Goal: Navigation & Orientation: Find specific page/section

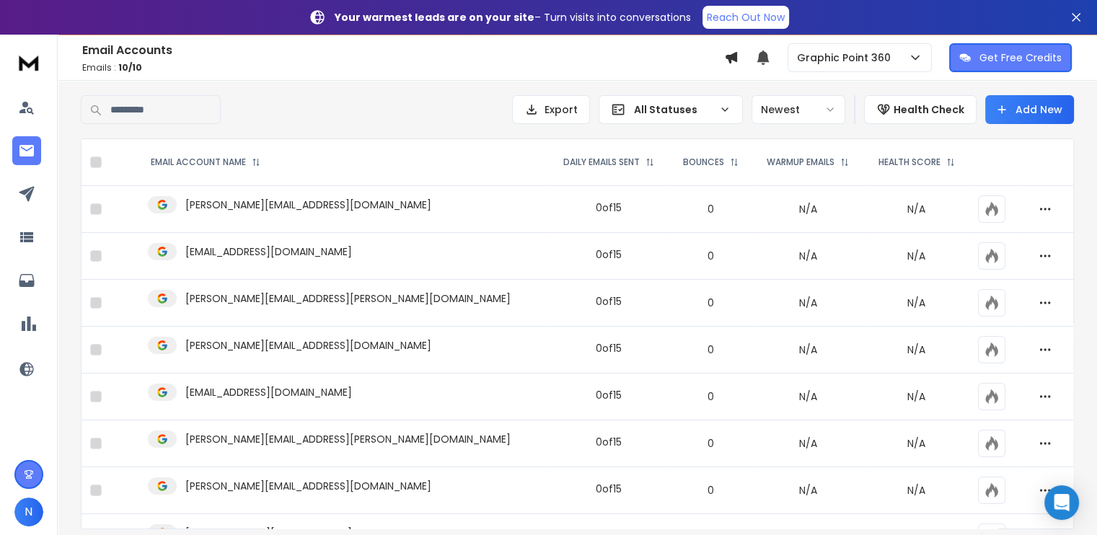
click at [853, 37] on div "Email Accounts Emails : 10 / 10 Graphic Point 360 Get Free Credits" at bounding box center [548, 58] width 1097 height 46
click at [852, 63] on p "Graphic Point 360" at bounding box center [847, 57] width 100 height 14
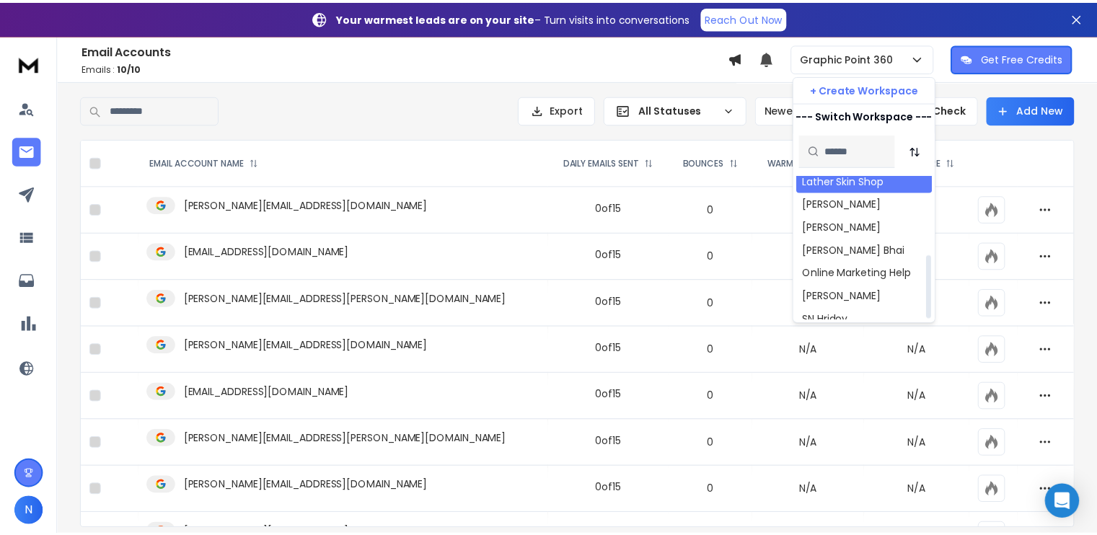
scroll to position [179, 0]
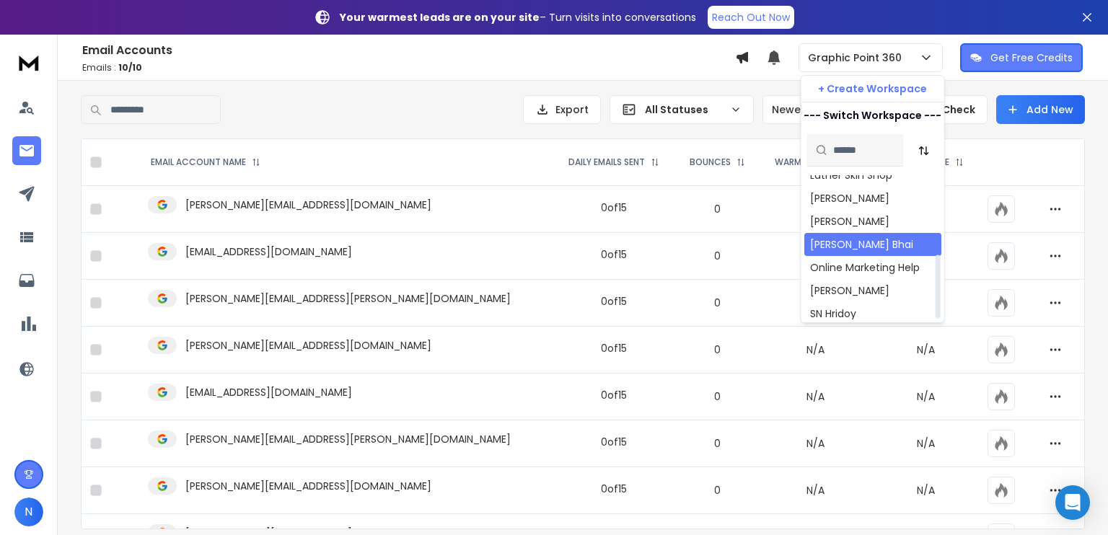
click at [873, 237] on div "[PERSON_NAME] Bhai" at bounding box center [861, 244] width 103 height 14
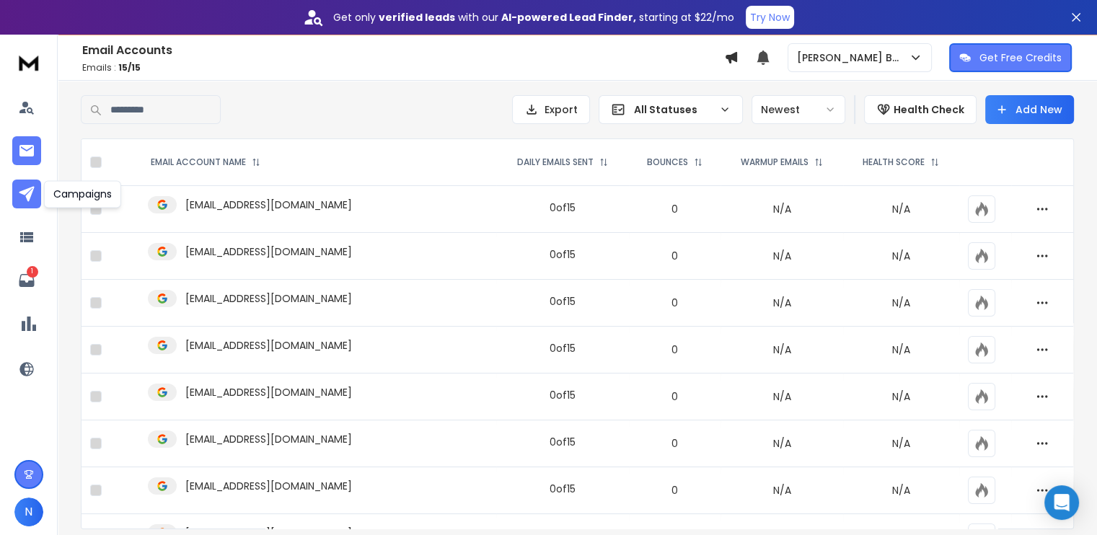
click at [35, 193] on link at bounding box center [26, 194] width 29 height 29
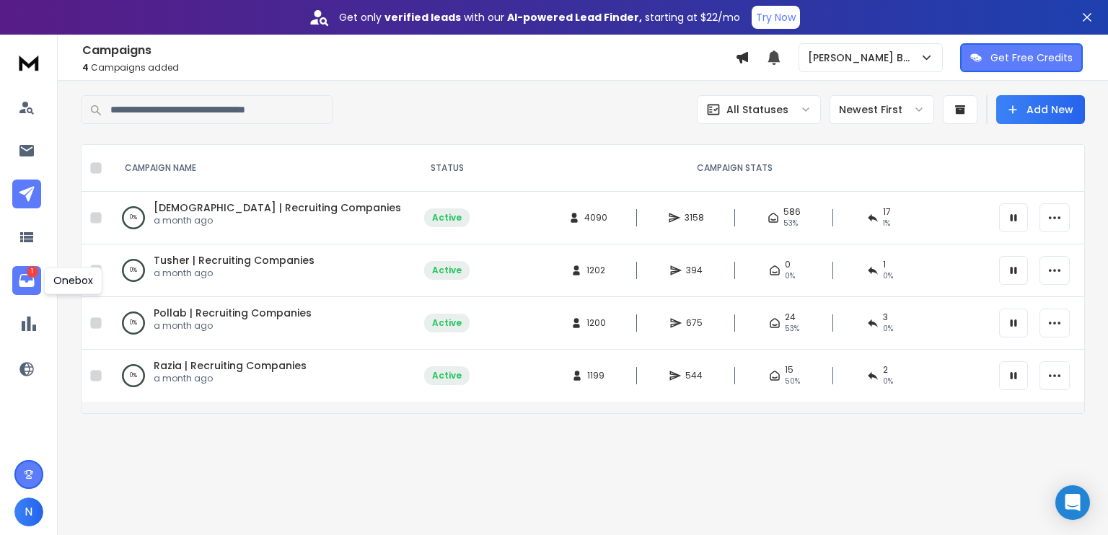
click at [40, 278] on link "1" at bounding box center [26, 280] width 29 height 29
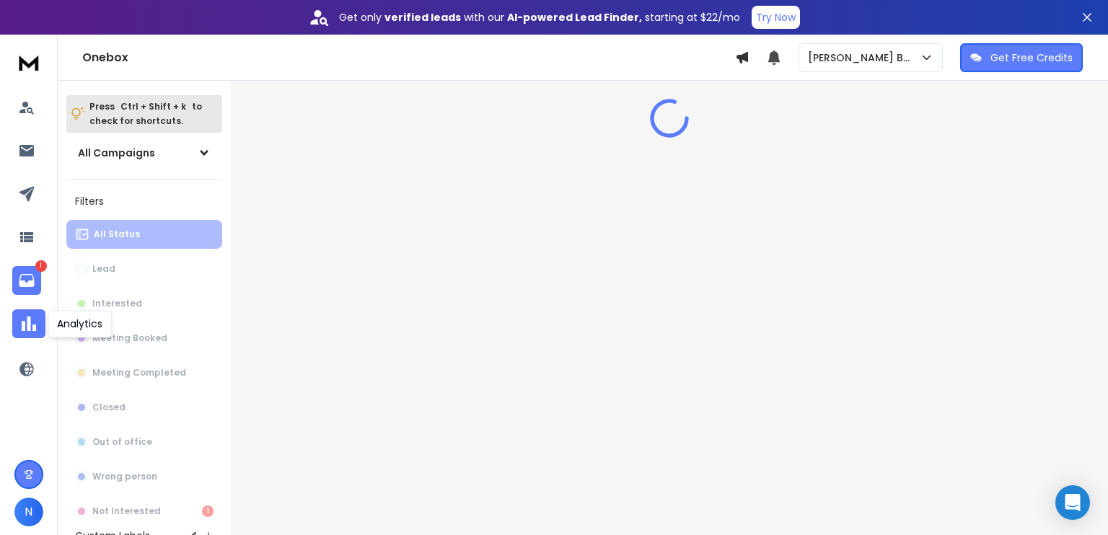
click at [32, 316] on icon at bounding box center [29, 324] width 22 height 22
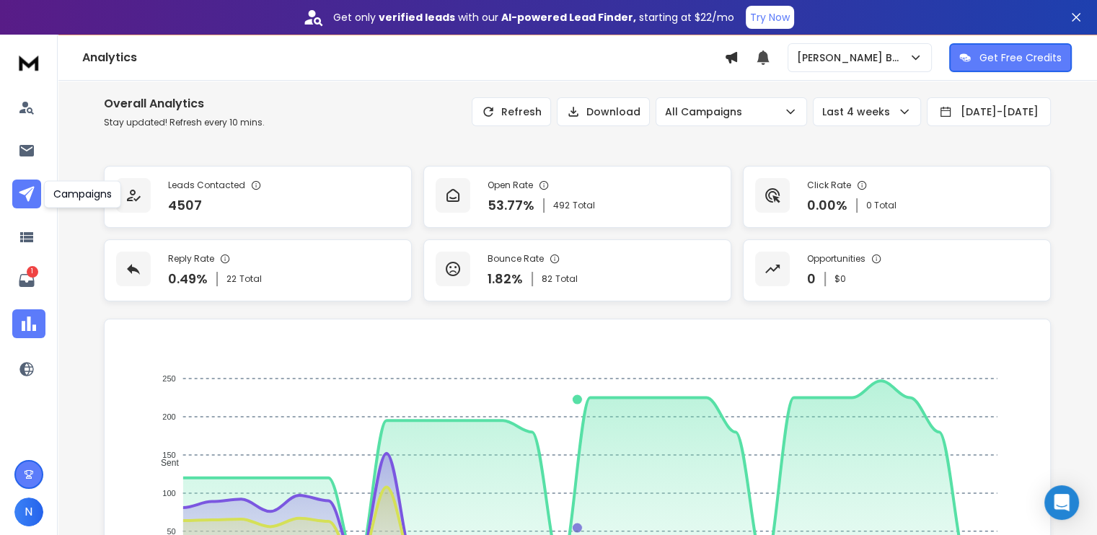
click at [22, 193] on icon at bounding box center [26, 193] width 15 height 15
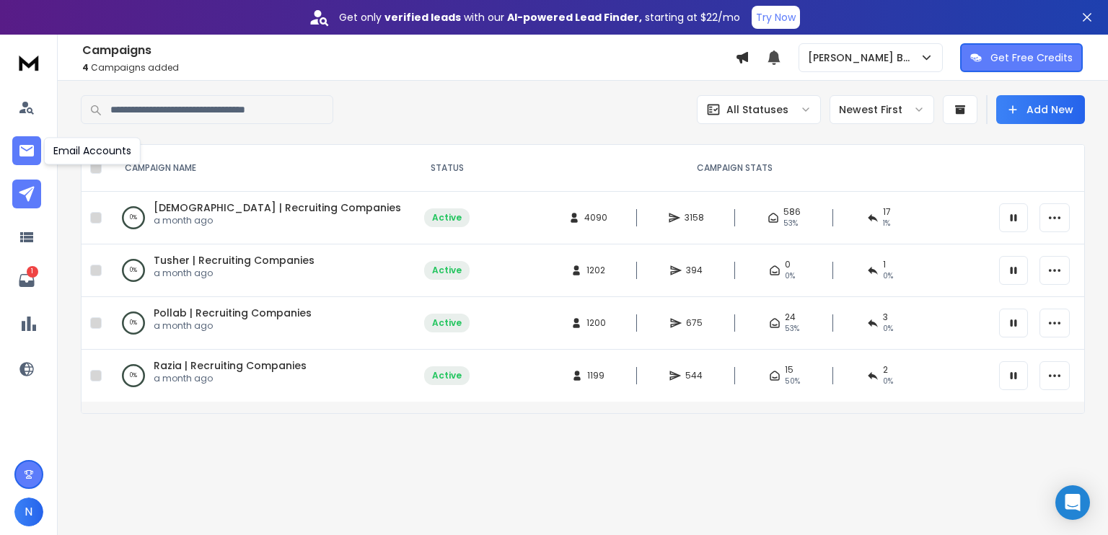
click at [39, 148] on link at bounding box center [26, 150] width 29 height 29
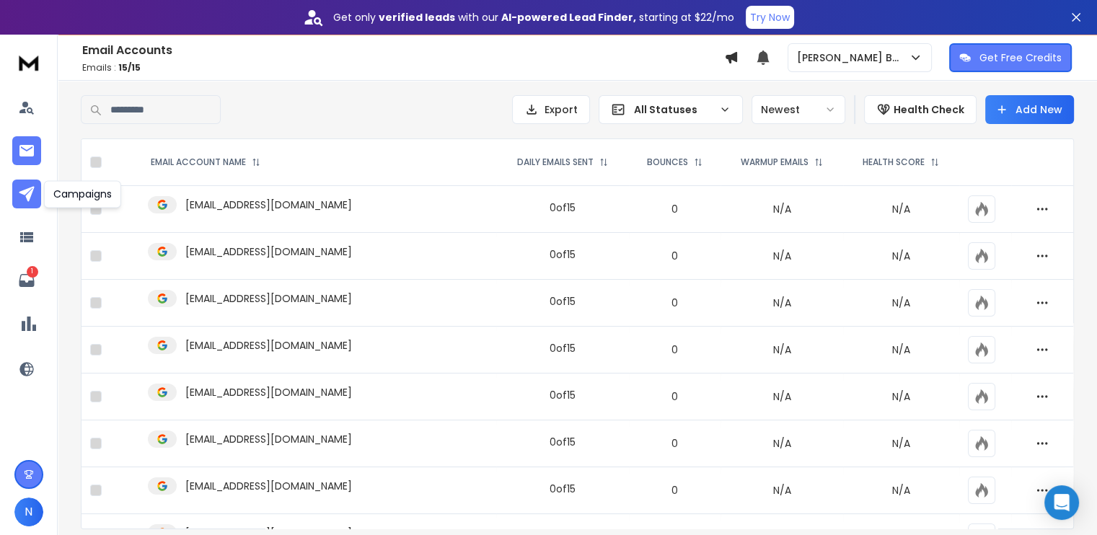
click at [32, 196] on icon at bounding box center [26, 193] width 17 height 17
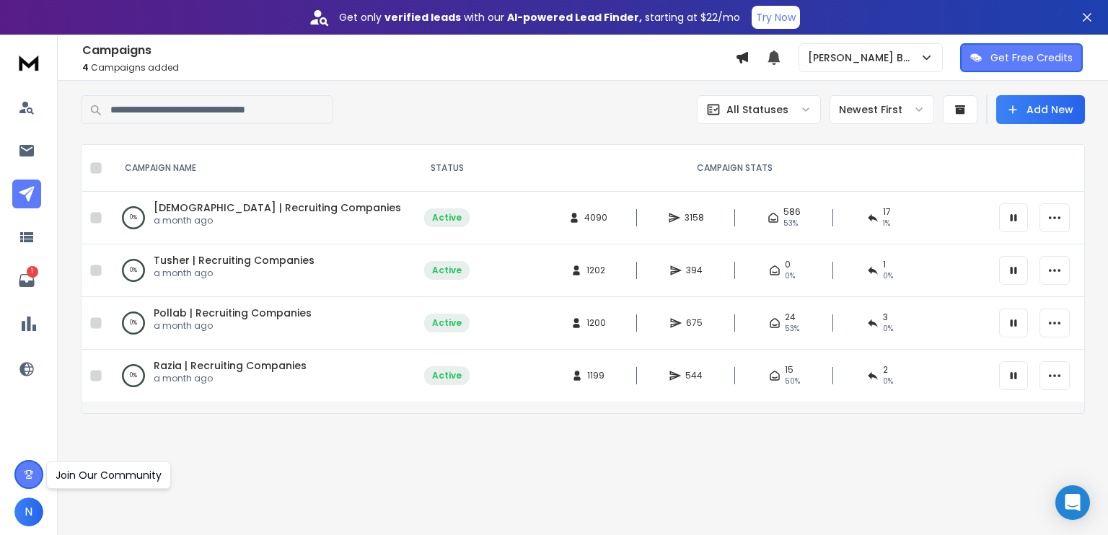
click at [29, 471] on icon at bounding box center [29, 475] width 9 height 12
click at [34, 309] on link at bounding box center [28, 323] width 33 height 33
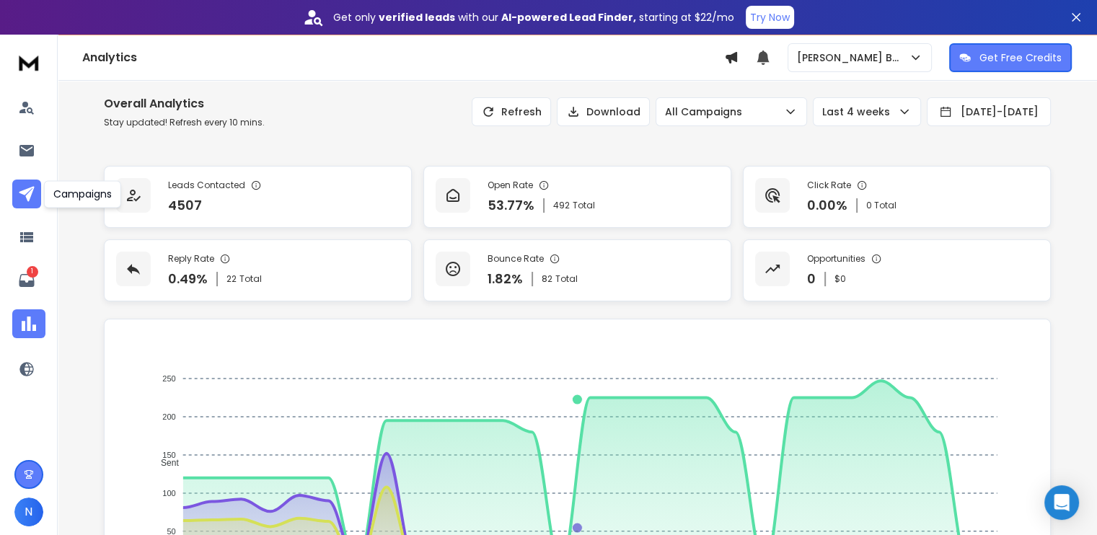
click at [18, 194] on icon at bounding box center [26, 193] width 17 height 17
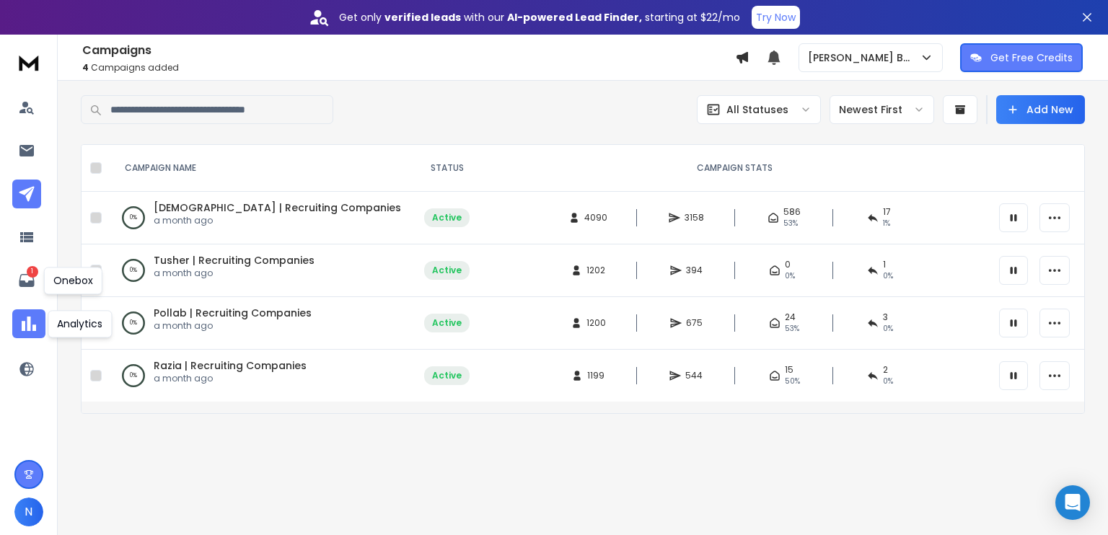
click at [20, 333] on icon at bounding box center [29, 324] width 22 height 22
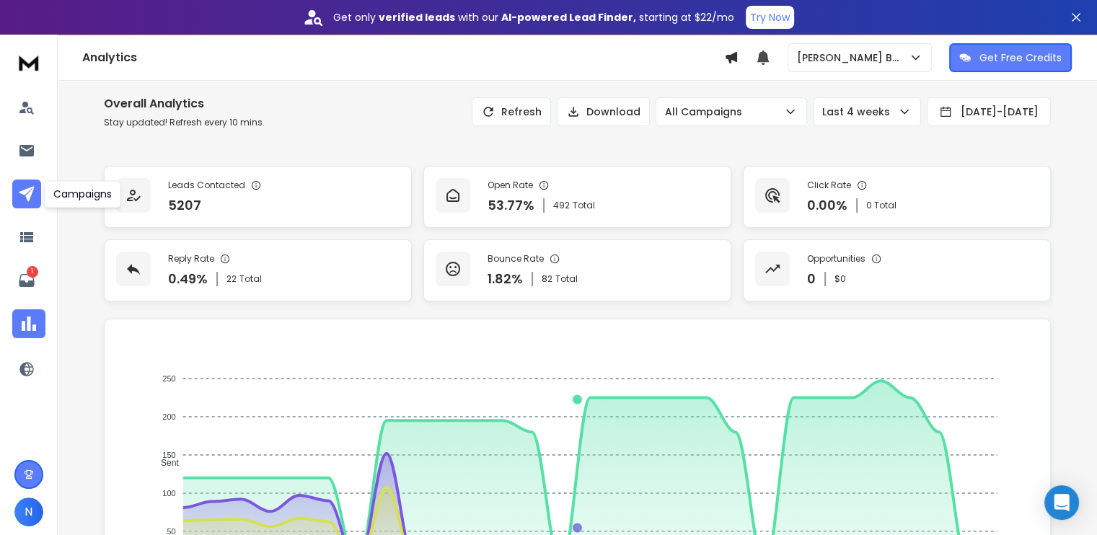
click at [25, 193] on icon at bounding box center [26, 193] width 15 height 15
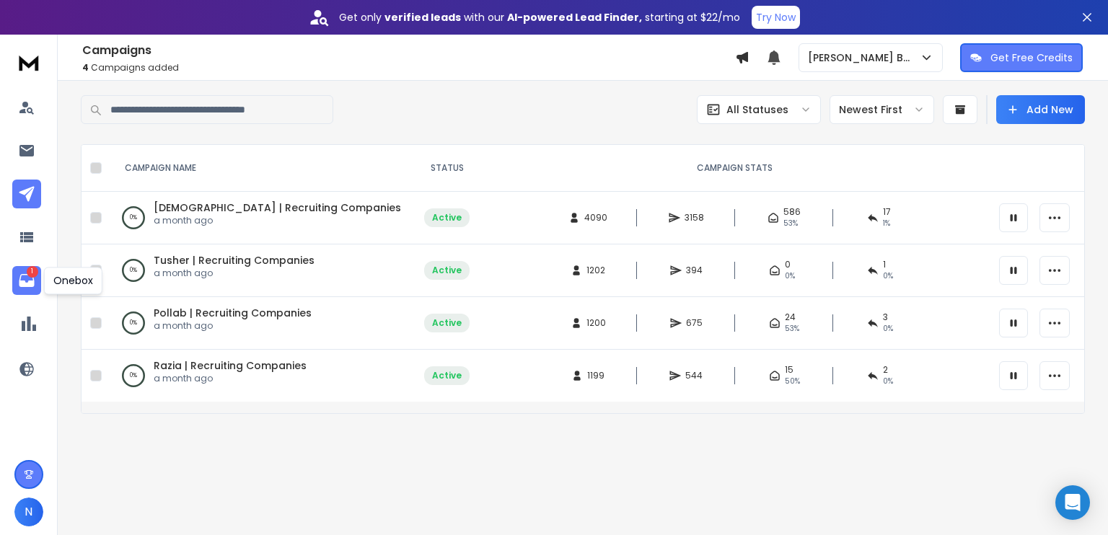
click at [19, 283] on icon at bounding box center [26, 280] width 15 height 13
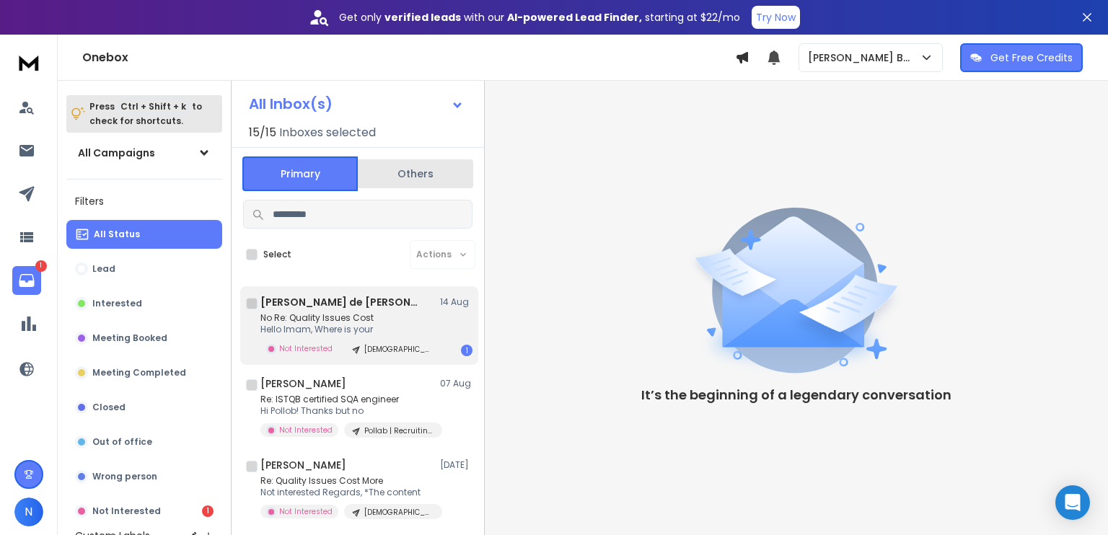
click at [406, 319] on p "No Re: Quality Issues Cost" at bounding box center [346, 318] width 173 height 12
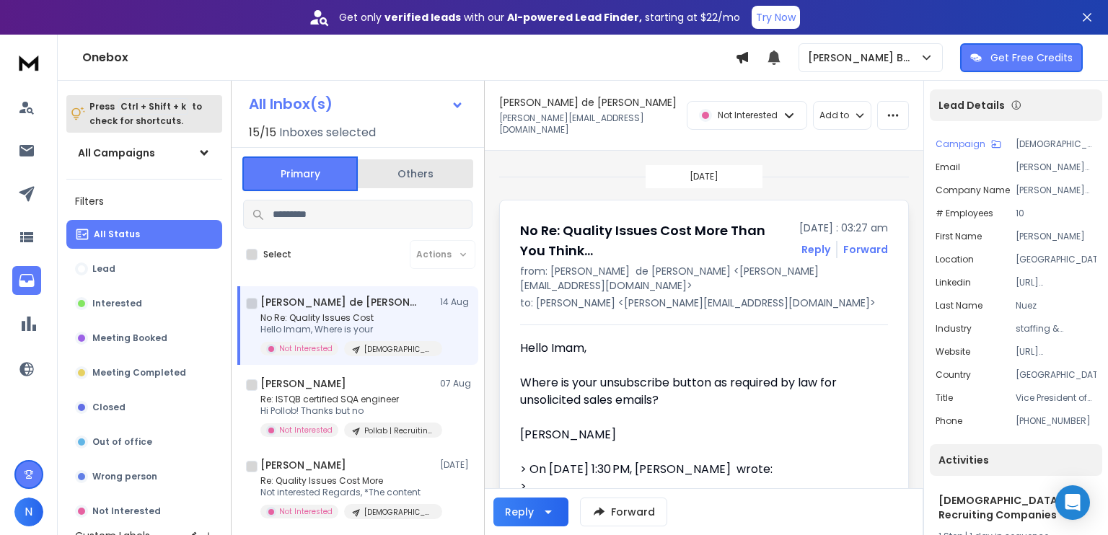
click at [366, 314] on p "No Re: Quality Issues Cost" at bounding box center [346, 318] width 173 height 12
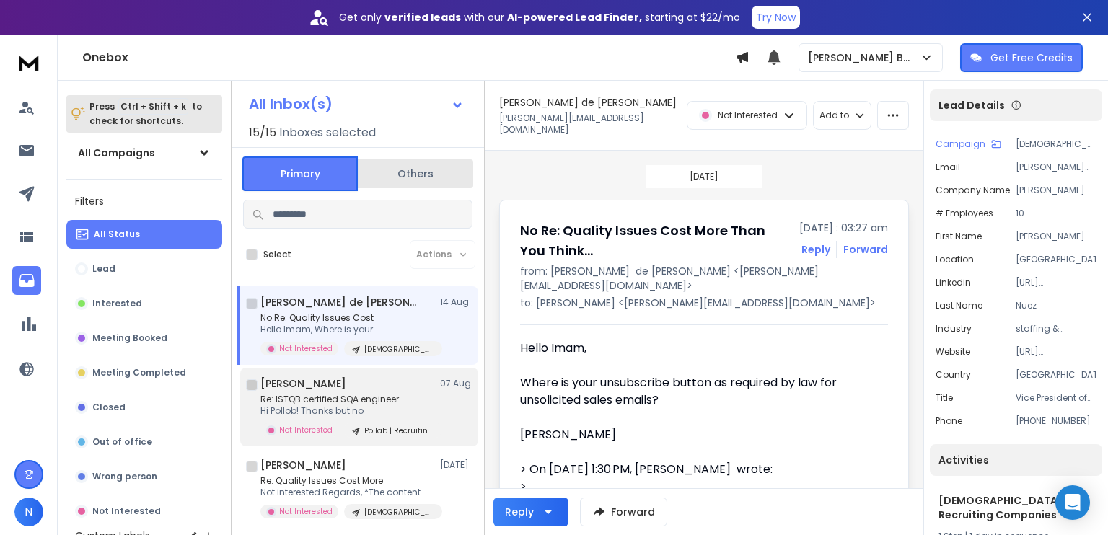
click at [343, 389] on div "[PERSON_NAME] [DATE]" at bounding box center [366, 383] width 212 height 14
